Goal: Task Accomplishment & Management: Manage account settings

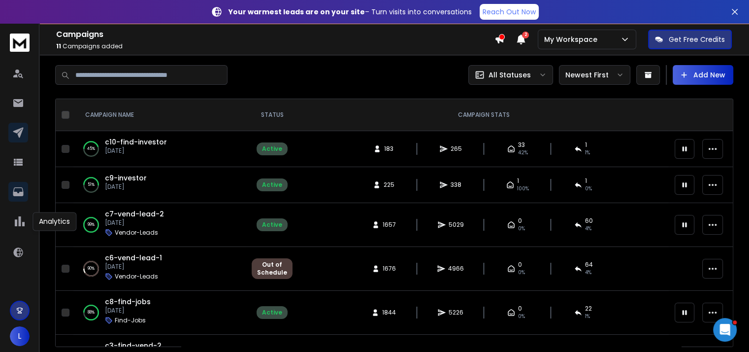
scroll to position [148, 0]
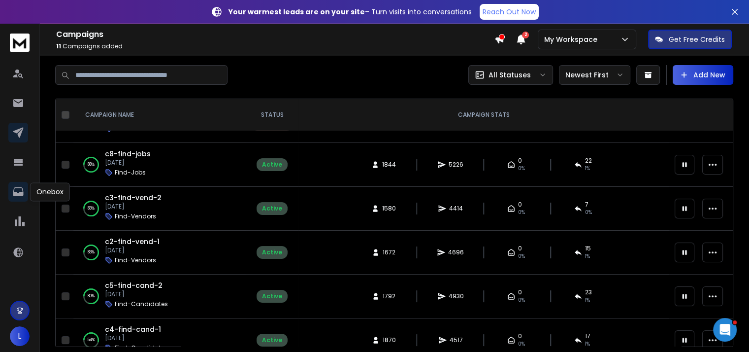
click at [13, 190] on icon at bounding box center [18, 192] width 12 height 12
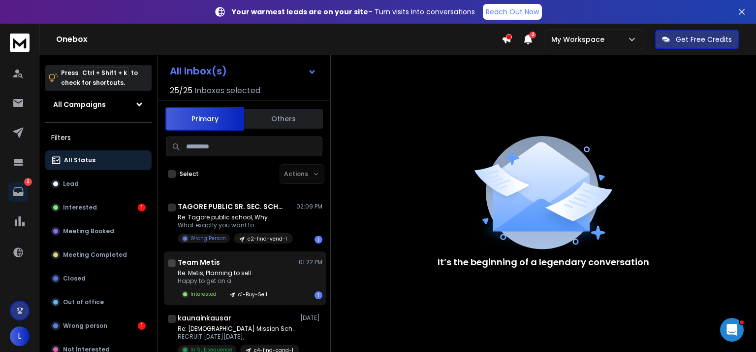
click at [210, 277] on p "Happy to get on a" at bounding box center [226, 281] width 96 height 8
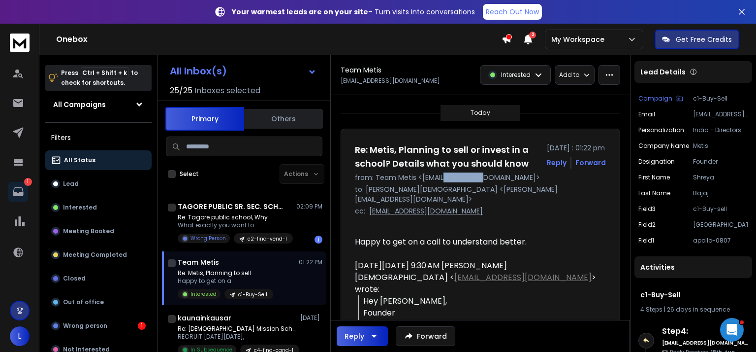
click at [478, 182] on p "from: Team Metis <[EMAIL_ADDRESS][DOMAIN_NAME]>" at bounding box center [480, 177] width 251 height 10
drag, startPoint x: 475, startPoint y: 191, endPoint x: 451, endPoint y: 192, distance: 23.7
click at [451, 182] on p "from: Team Metis <[EMAIL_ADDRESS][DOMAIN_NAME]>" at bounding box center [480, 177] width 251 height 10
click at [480, 182] on p "from: Team Metis <[EMAIL_ADDRESS][DOMAIN_NAME]>" at bounding box center [480, 177] width 251 height 10
drag, startPoint x: 480, startPoint y: 192, endPoint x: 464, endPoint y: 194, distance: 15.9
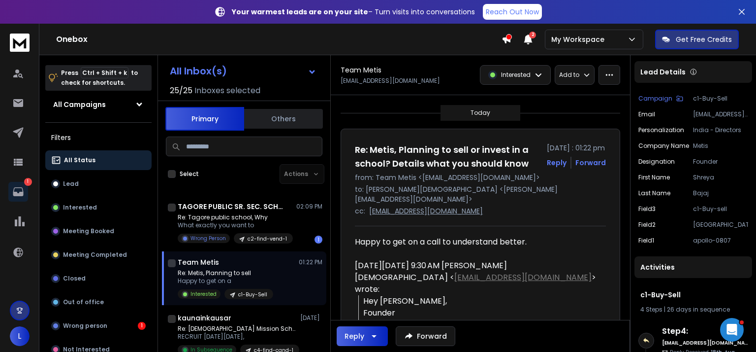
click at [464, 182] on p "from: Team Metis <[EMAIL_ADDRESS][DOMAIN_NAME]>" at bounding box center [480, 177] width 251 height 10
drag, startPoint x: 477, startPoint y: 189, endPoint x: 464, endPoint y: 189, distance: 12.8
click at [464, 182] on p "from: Team Metis <[EMAIL_ADDRESS][DOMAIN_NAME]>" at bounding box center [480, 177] width 251 height 10
click at [477, 182] on p "from: Team Metis <[EMAIL_ADDRESS][DOMAIN_NAME]>" at bounding box center [480, 177] width 251 height 10
drag, startPoint x: 477, startPoint y: 189, endPoint x: 467, endPoint y: 190, distance: 9.9
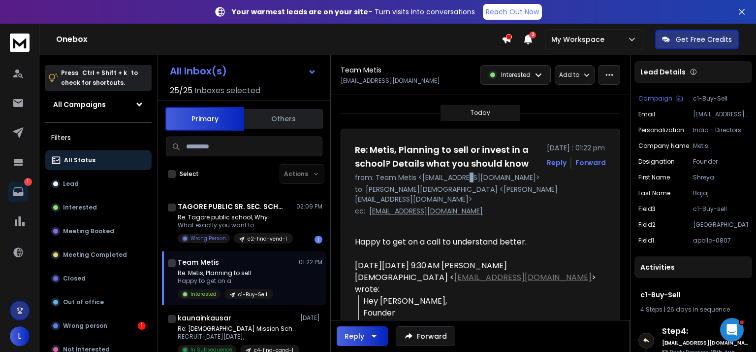
click at [467, 182] on p "from: Team Metis <[EMAIL_ADDRESS][DOMAIN_NAME]>" at bounding box center [480, 177] width 251 height 10
click at [477, 182] on p "from: Team Metis <[EMAIL_ADDRESS][DOMAIN_NAME]>" at bounding box center [480, 177] width 251 height 10
drag, startPoint x: 477, startPoint y: 190, endPoint x: 462, endPoint y: 191, distance: 14.8
click at [462, 182] on p "from: Team Metis <[EMAIL_ADDRESS][DOMAIN_NAME]>" at bounding box center [480, 177] width 251 height 10
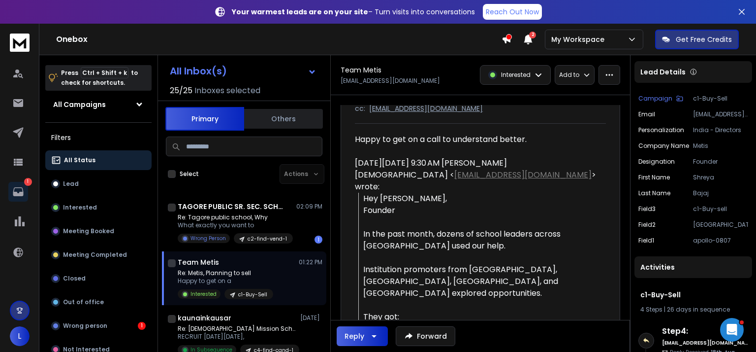
scroll to position [148, 0]
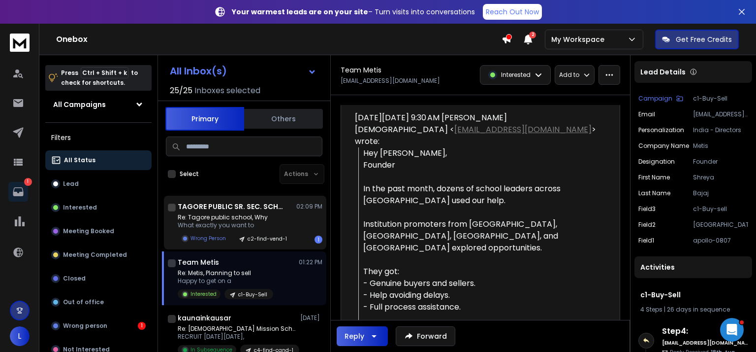
click at [239, 215] on p "Re: Tagore public school, Why" at bounding box center [235, 217] width 115 height 8
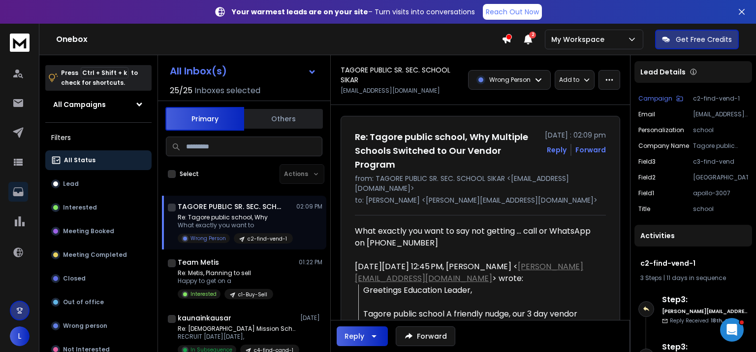
scroll to position [0, 0]
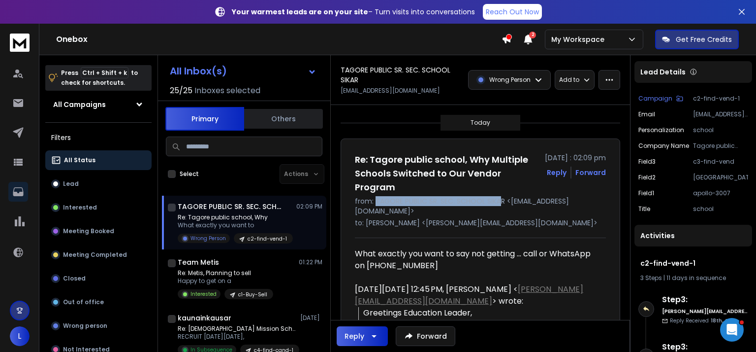
drag, startPoint x: 376, startPoint y: 199, endPoint x: 498, endPoint y: 200, distance: 122.6
click at [498, 200] on p "from: TAGORE PUBLIC SR. SEC. SCHOOL SIKAR <[EMAIL_ADDRESS][DOMAIN_NAME]>" at bounding box center [480, 206] width 251 height 20
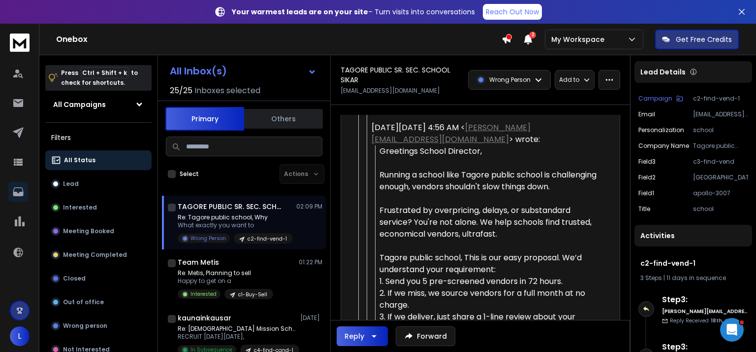
scroll to position [1062, 0]
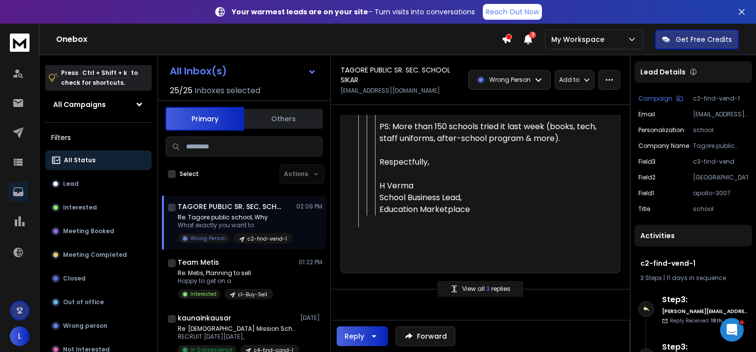
click at [489, 284] on span "3" at bounding box center [488, 288] width 5 height 8
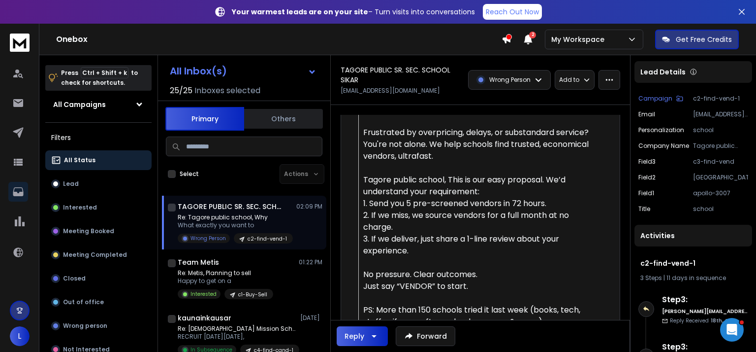
scroll to position [2785, 0]
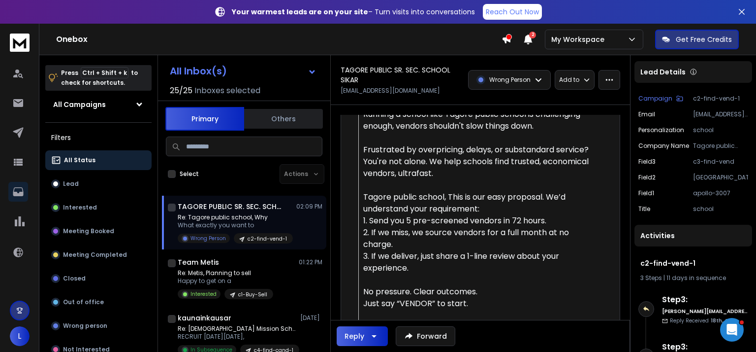
click at [741, 11] on icon at bounding box center [741, 11] width 9 height 9
